Goal: Task Accomplishment & Management: Manage account settings

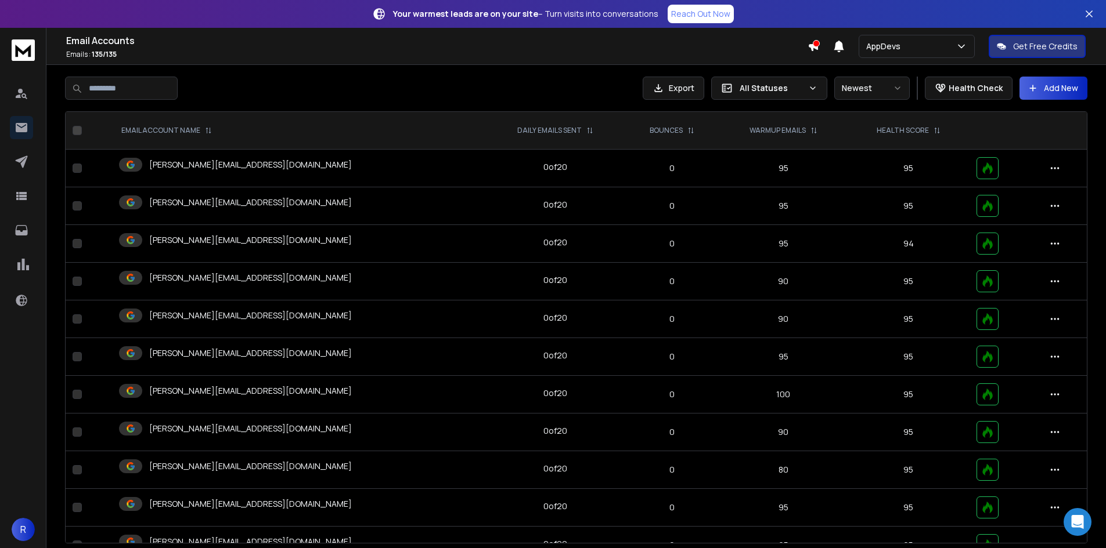
click at [804, 96] on div "All Statuses" at bounding box center [769, 88] width 116 height 23
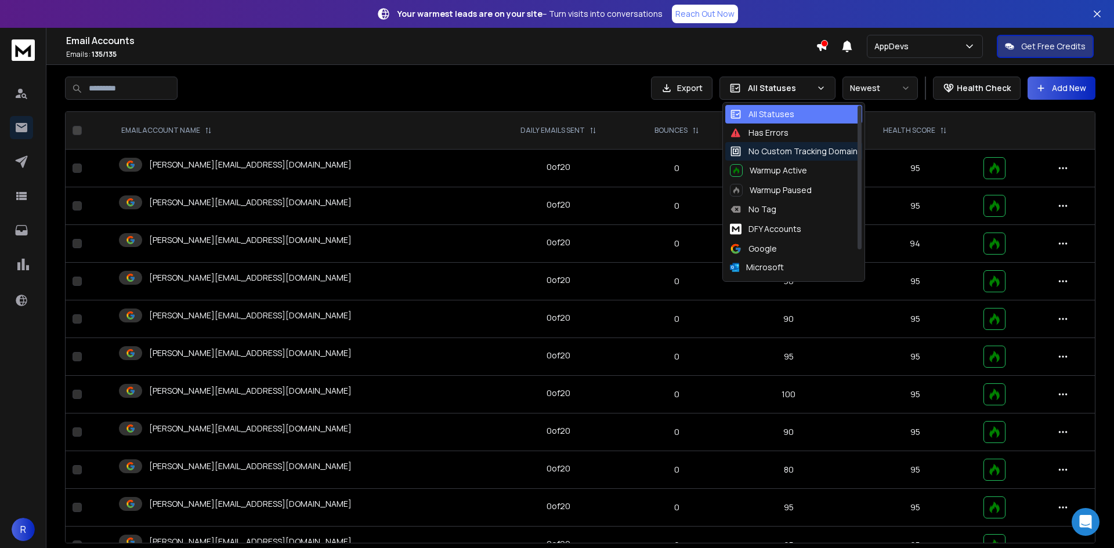
click at [924, 141] on th "HEALTH SCORE" at bounding box center [915, 131] width 123 height 38
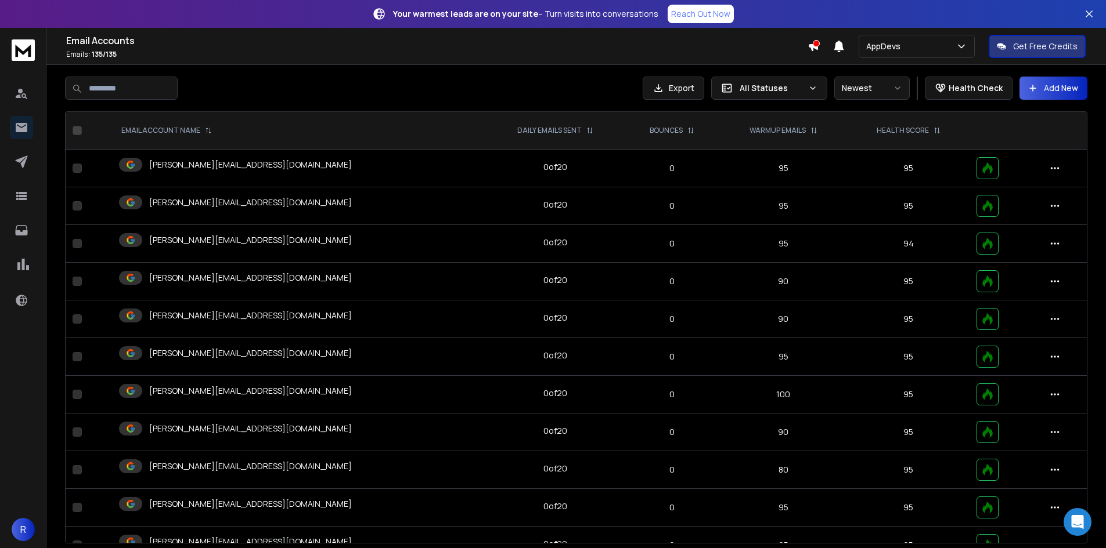
click at [879, 94] on button "Newest" at bounding box center [871, 88] width 75 height 23
click at [902, 87] on icon "button" at bounding box center [897, 88] width 9 height 9
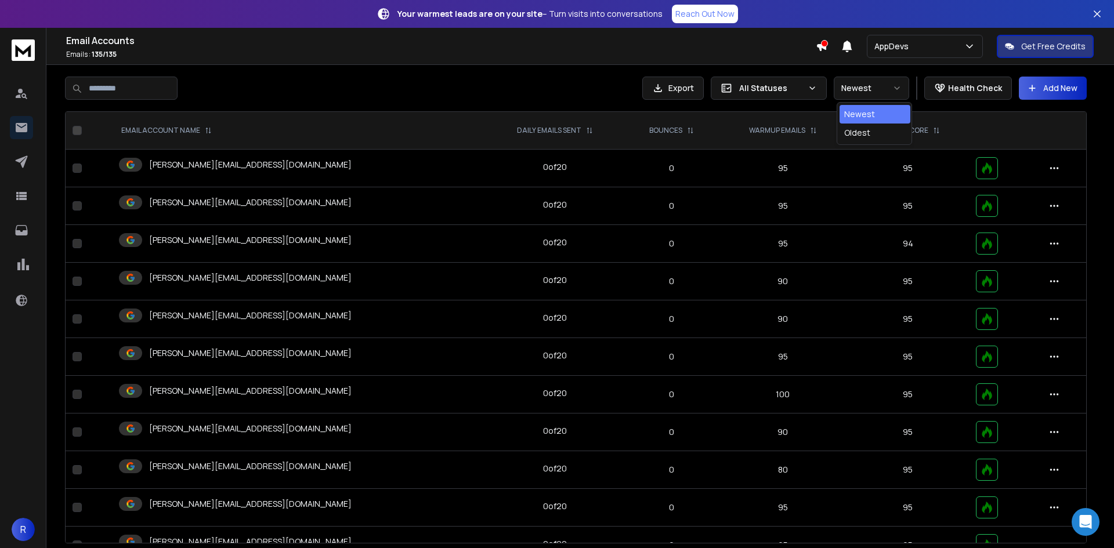
click at [933, 135] on div "HEALTH SCORE" at bounding box center [909, 130] width 104 height 9
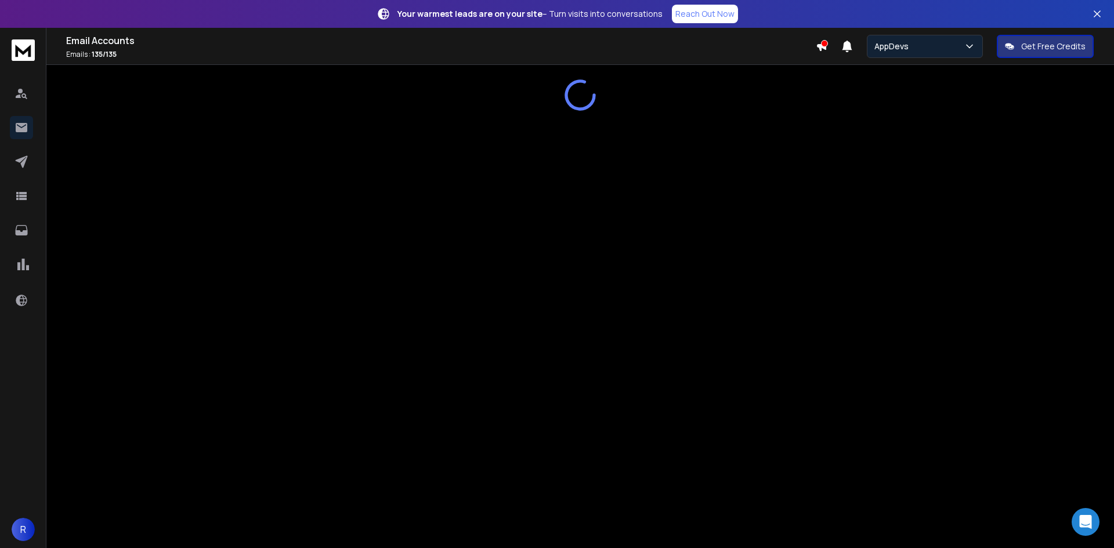
click at [964, 48] on icon "button" at bounding box center [970, 47] width 12 height 12
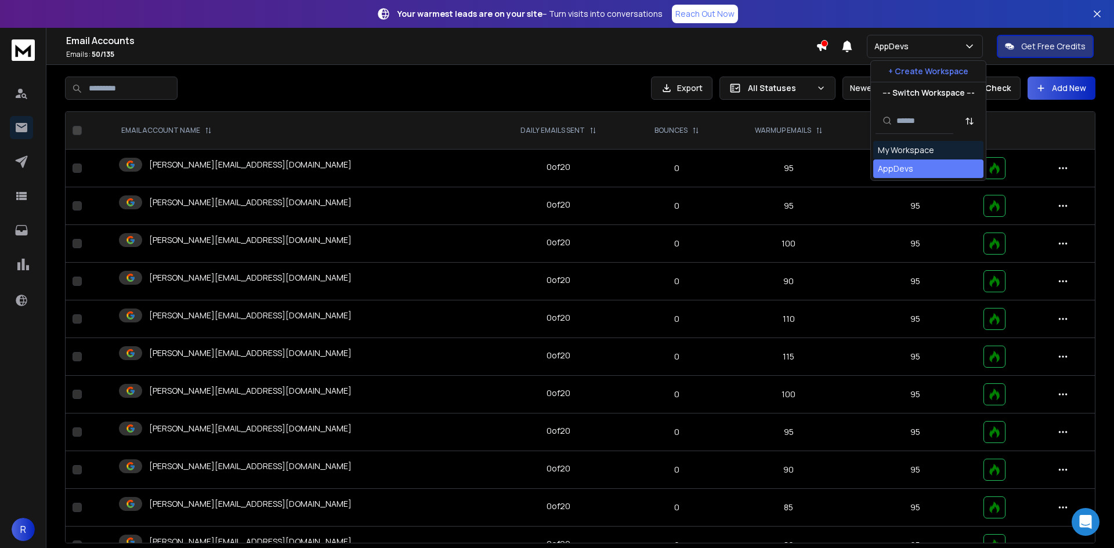
click at [1031, 145] on th at bounding box center [1063, 131] width 64 height 38
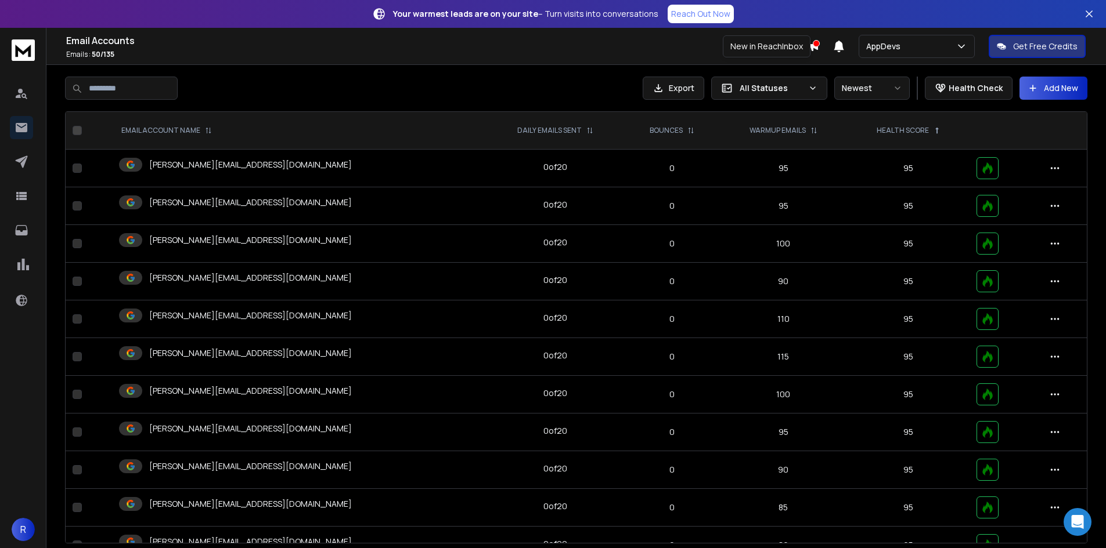
click at [818, 47] on icon at bounding box center [812, 46] width 9 height 9
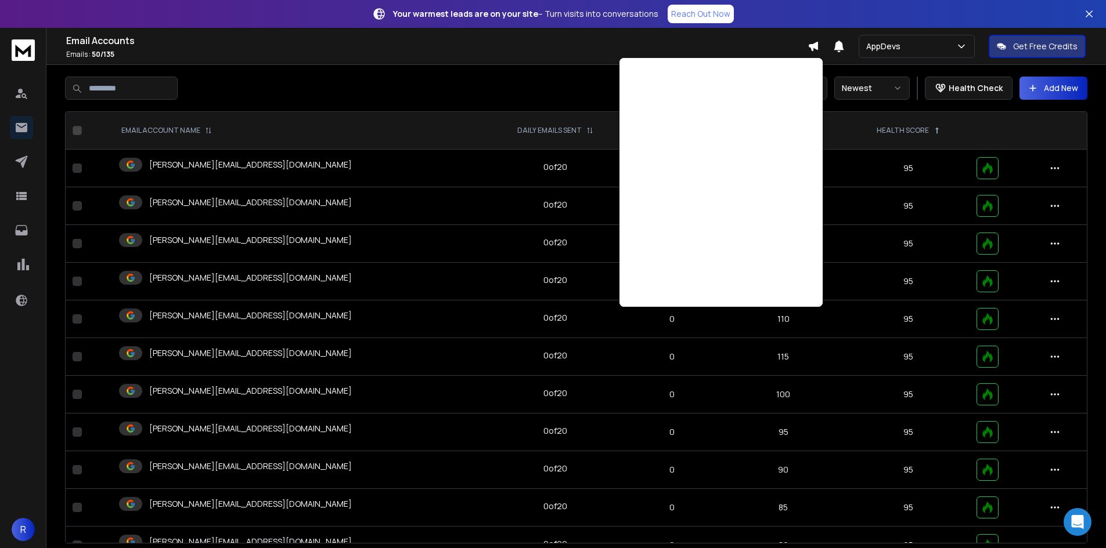
click at [582, 41] on h1 "Email Accounts" at bounding box center [436, 41] width 741 height 14
